Goal: Task Accomplishment & Management: Manage account settings

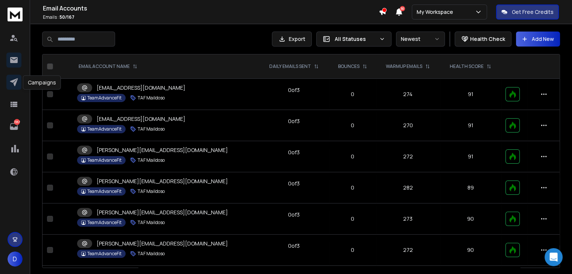
click at [9, 88] on link at bounding box center [13, 82] width 15 height 15
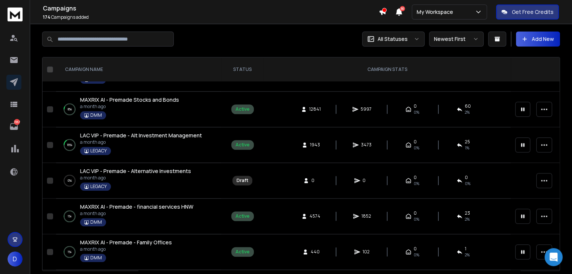
scroll to position [827, 0]
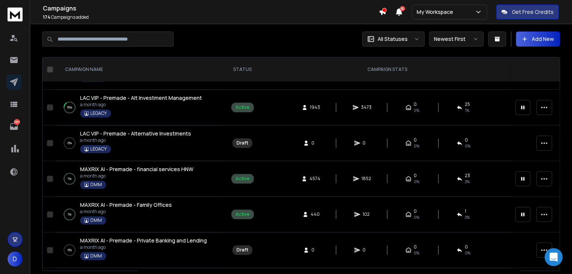
click at [154, 167] on span "MAXRIX AI - Premade - financial services HNW" at bounding box center [136, 169] width 113 height 7
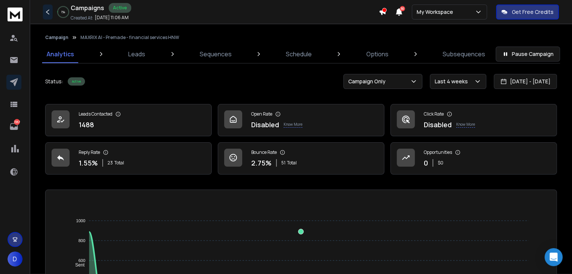
click at [47, 12] on icon at bounding box center [47, 12] width 7 height 7
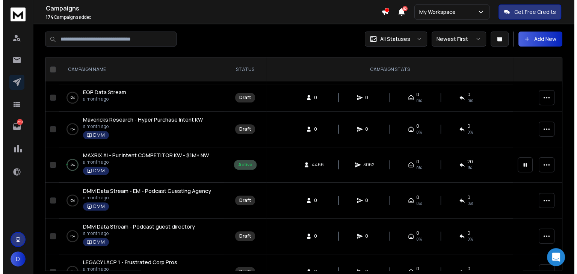
scroll to position [489, 0]
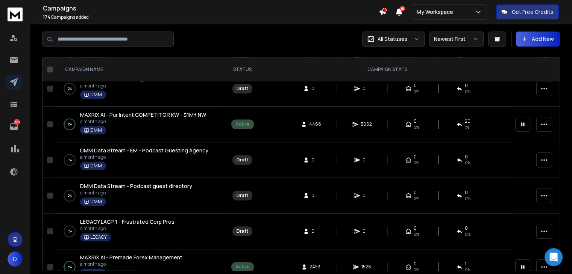
click at [170, 122] on div "MAXRIX AI - Pur Intent COMPETITOR KW - $1M+ NW a month ago DMM" at bounding box center [143, 124] width 126 height 26
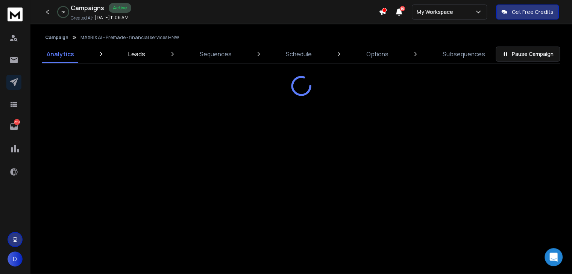
click at [138, 56] on p "Leads" at bounding box center [136, 54] width 17 height 9
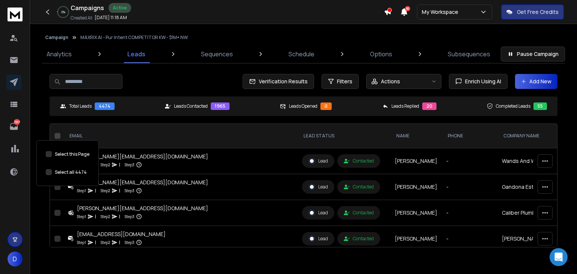
click at [48, 172] on button "Select this Page" at bounding box center [49, 173] width 6 height 6
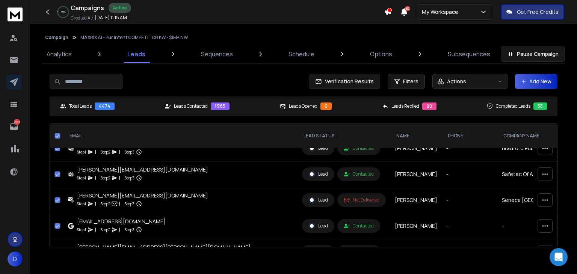
scroll to position [150, 0]
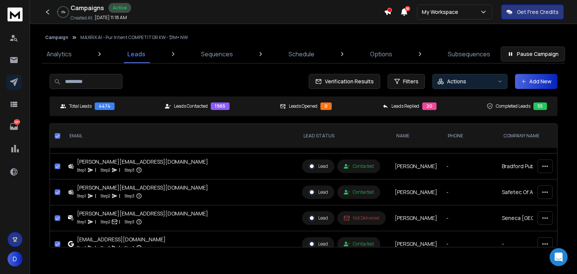
click at [466, 86] on button "Actions" at bounding box center [470, 81] width 75 height 15
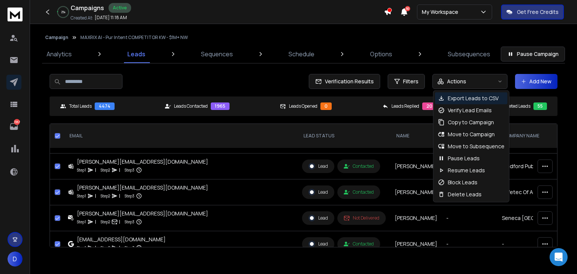
click at [466, 98] on p "Export Leads to CSV" at bounding box center [473, 99] width 51 height 8
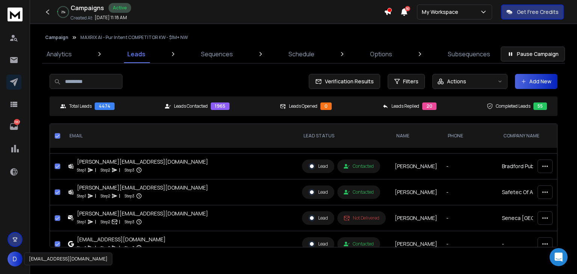
click at [17, 263] on span "D" at bounding box center [15, 259] width 15 height 15
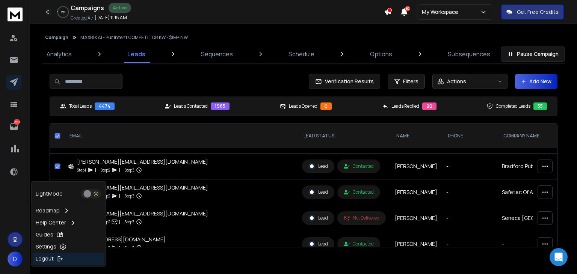
click at [54, 264] on div "Logout" at bounding box center [68, 259] width 71 height 12
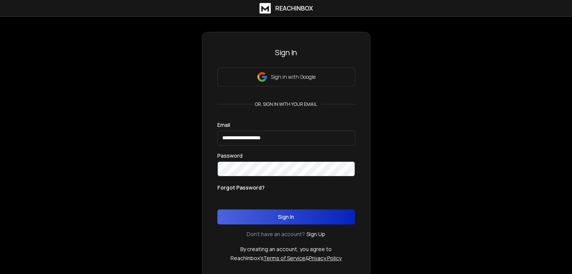
click at [289, 134] on input "**********" at bounding box center [286, 138] width 138 height 15
type input "**********"
click at [309, 221] on button "Sign In" at bounding box center [286, 217] width 138 height 15
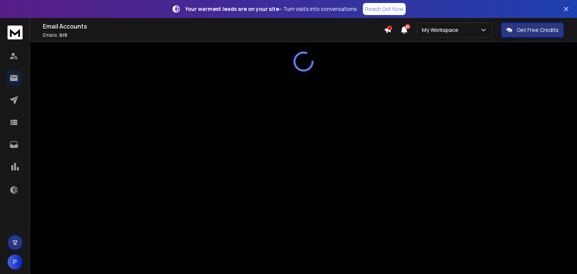
click at [567, 12] on div "Your warmest leads are on your site – Turn visits into conversations Reach Out …" at bounding box center [288, 9] width 577 height 18
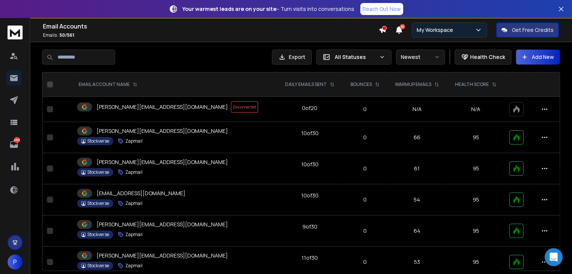
click at [458, 30] on div "My Workspace" at bounding box center [448, 30] width 65 height 8
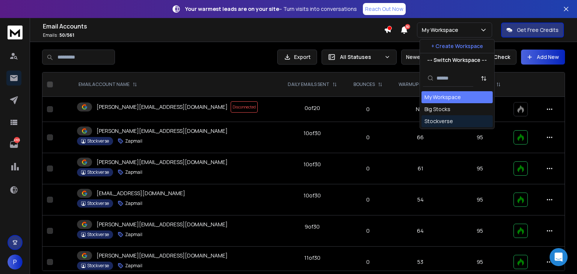
click at [448, 118] on div "Stockverse" at bounding box center [439, 122] width 29 height 8
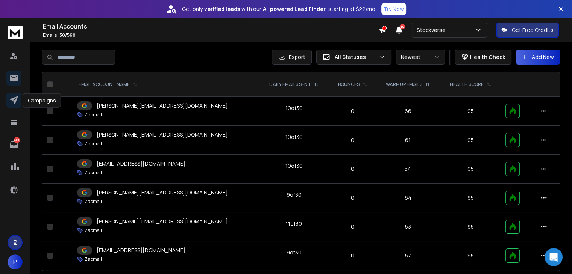
click at [13, 103] on icon at bounding box center [13, 100] width 9 height 9
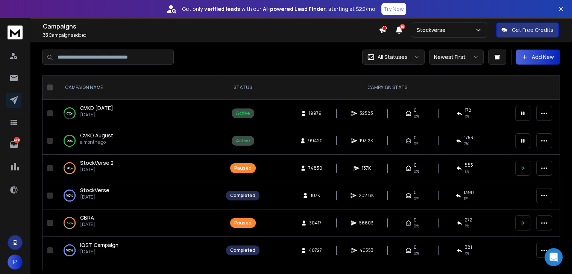
click at [110, 109] on span "CVKD August 2" at bounding box center [96, 107] width 33 height 7
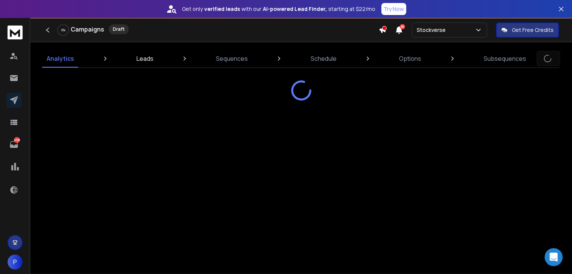
click at [139, 54] on p "Leads" at bounding box center [144, 58] width 17 height 9
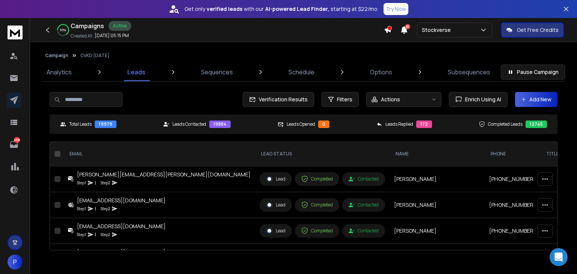
click at [540, 95] on button "Add New" at bounding box center [536, 99] width 42 height 15
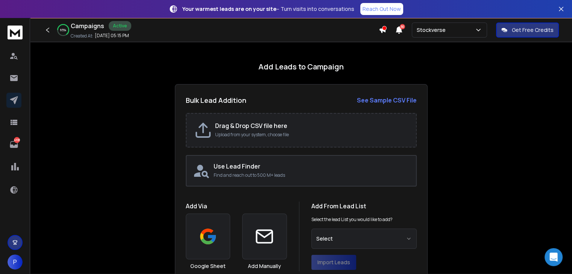
click at [287, 150] on div "Bulk Lead Addition See Sample CSV File Drag & Drop CSV file here Upload from yo…" at bounding box center [301, 141] width 231 height 92
click at [286, 144] on div "Drag & Drop CSV file here Upload from your system, choose file" at bounding box center [301, 130] width 231 height 35
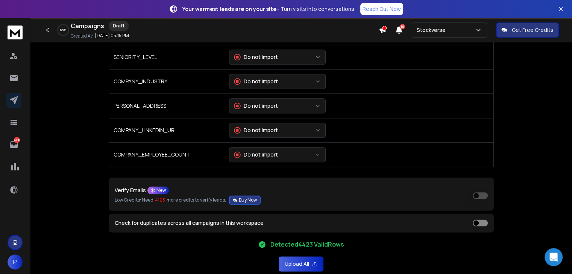
scroll to position [849, 0]
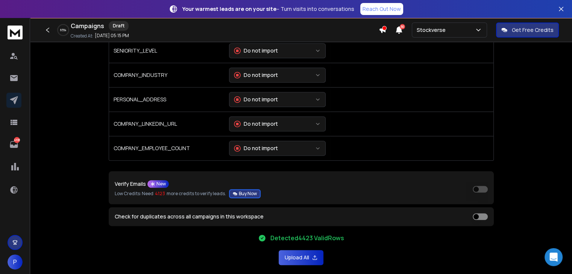
click at [480, 213] on button "Check for duplicates across all campaigns in this workspace" at bounding box center [479, 216] width 15 height 7
click at [312, 251] on button "Upload All" at bounding box center [301, 257] width 45 height 15
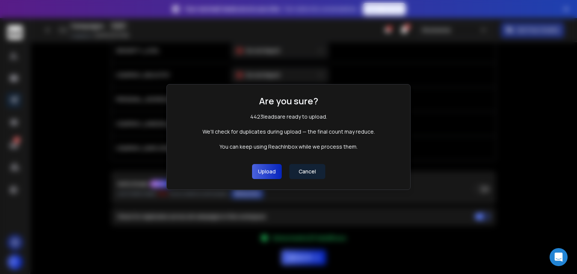
click at [278, 174] on button "Upload" at bounding box center [267, 171] width 30 height 15
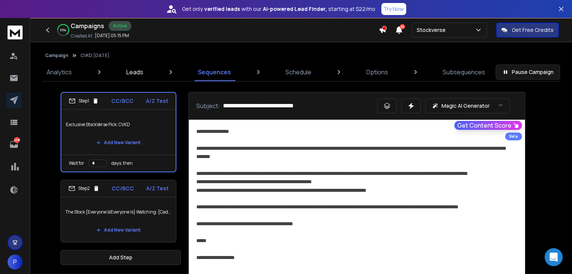
click at [133, 79] on link "Leads" at bounding box center [135, 72] width 26 height 18
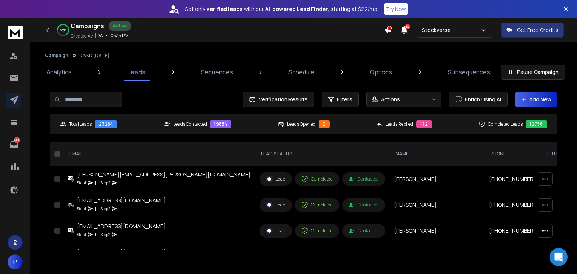
click at [529, 101] on button "Add New" at bounding box center [536, 99] width 42 height 15
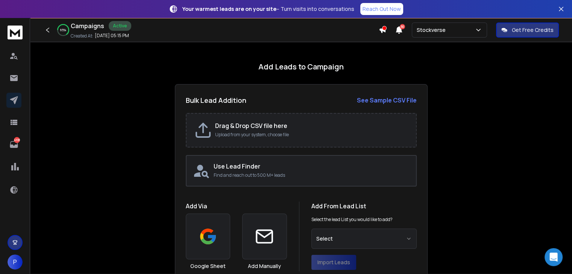
click at [334, 131] on div "Drag & Drop CSV file here Upload from your system, choose file" at bounding box center [311, 130] width 193 height 18
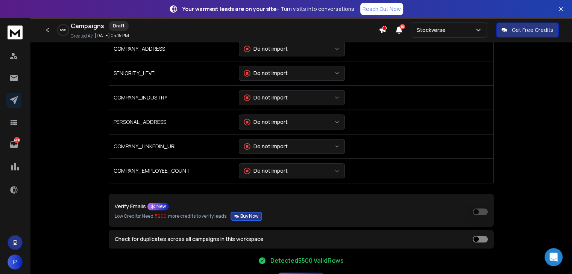
scroll to position [849, 0]
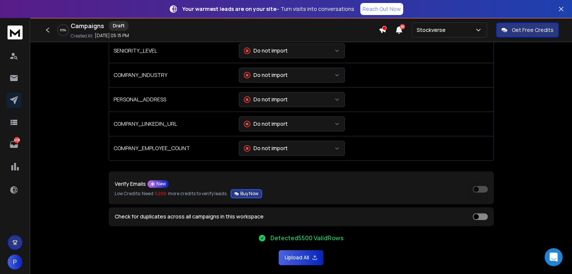
click at [480, 213] on button "Check for duplicates across all campaigns in this workspace" at bounding box center [479, 216] width 15 height 7
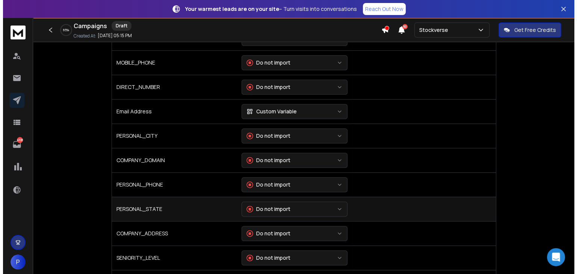
scroll to position [639, 0]
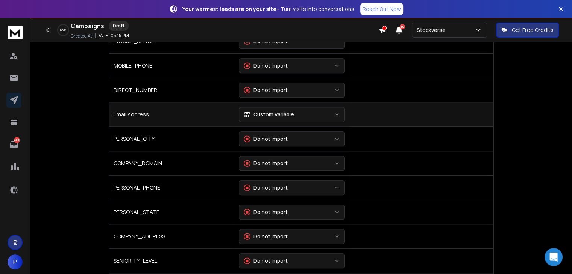
click at [308, 121] on td "Custom Variable" at bounding box center [291, 114] width 115 height 24
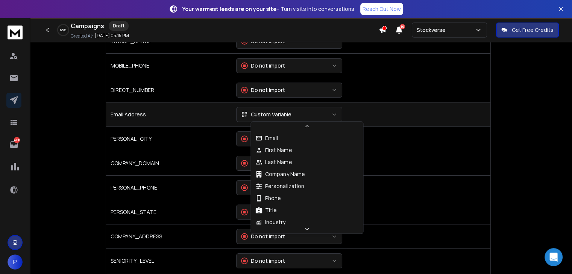
click at [310, 115] on button "Custom Variable" at bounding box center [289, 114] width 106 height 15
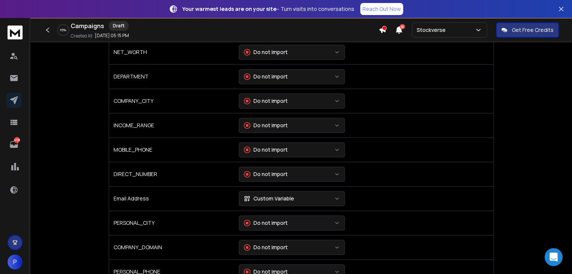
scroll to position [849, 0]
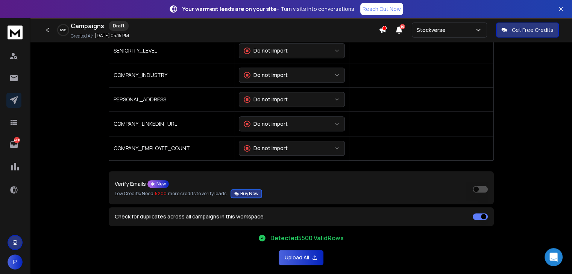
click at [293, 259] on button "Upload All" at bounding box center [301, 257] width 45 height 15
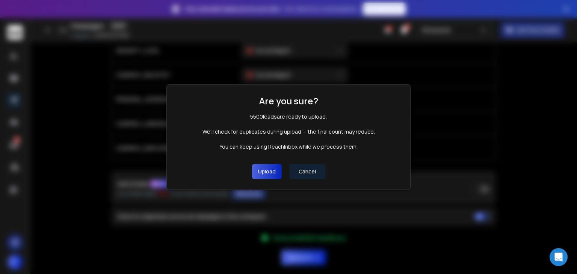
click at [263, 170] on button "Upload" at bounding box center [267, 171] width 30 height 15
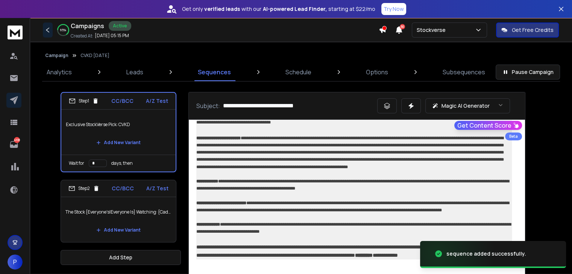
click at [50, 26] on button at bounding box center [48, 30] width 10 height 15
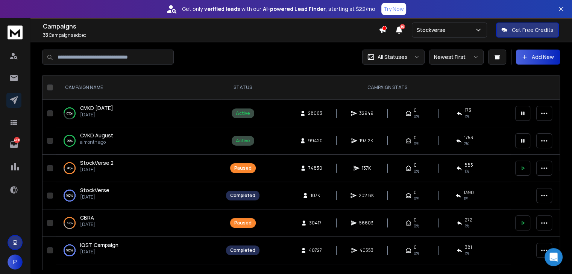
click at [269, 63] on div at bounding box center [171, 57] width 259 height 15
